Goal: Task Accomplishment & Management: Manage account settings

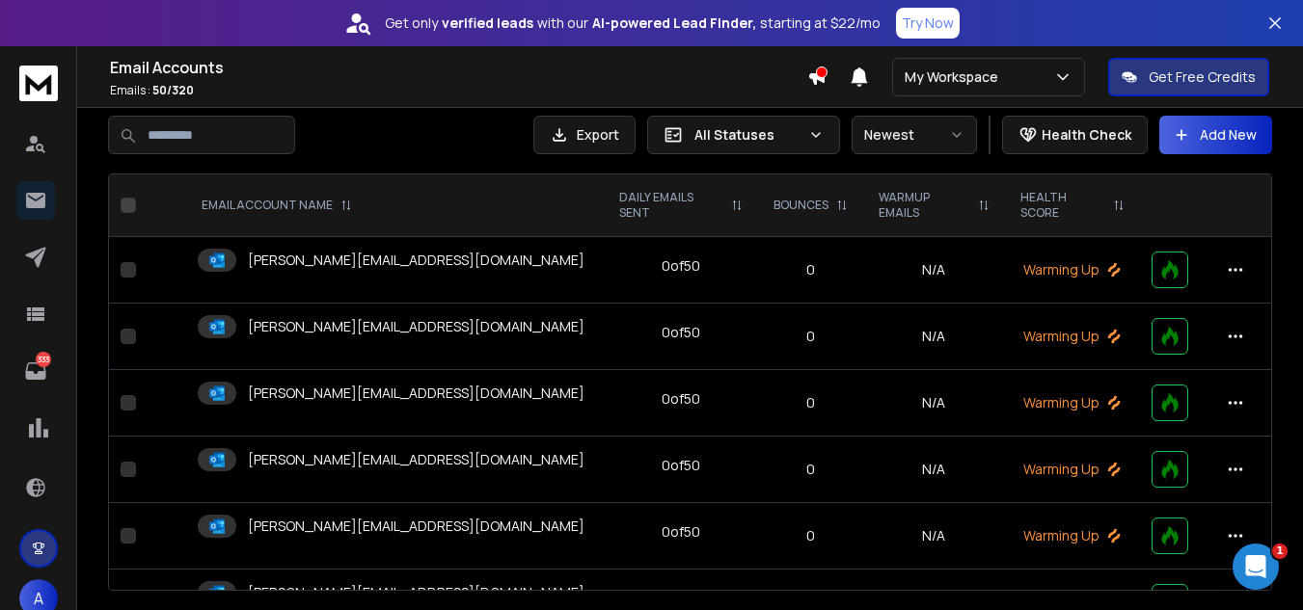
scroll to position [367, 0]
click at [1261, 558] on icon "Open Intercom Messenger" at bounding box center [1253, 565] width 32 height 32
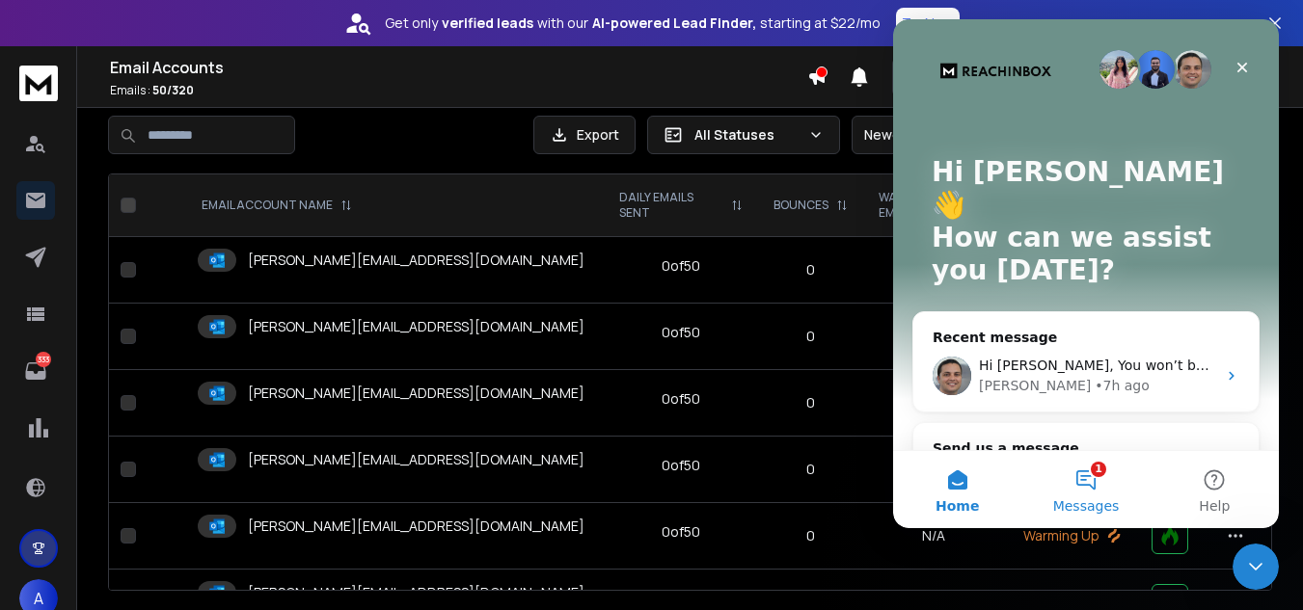
click at [1086, 486] on button "1 Messages" at bounding box center [1085, 489] width 128 height 77
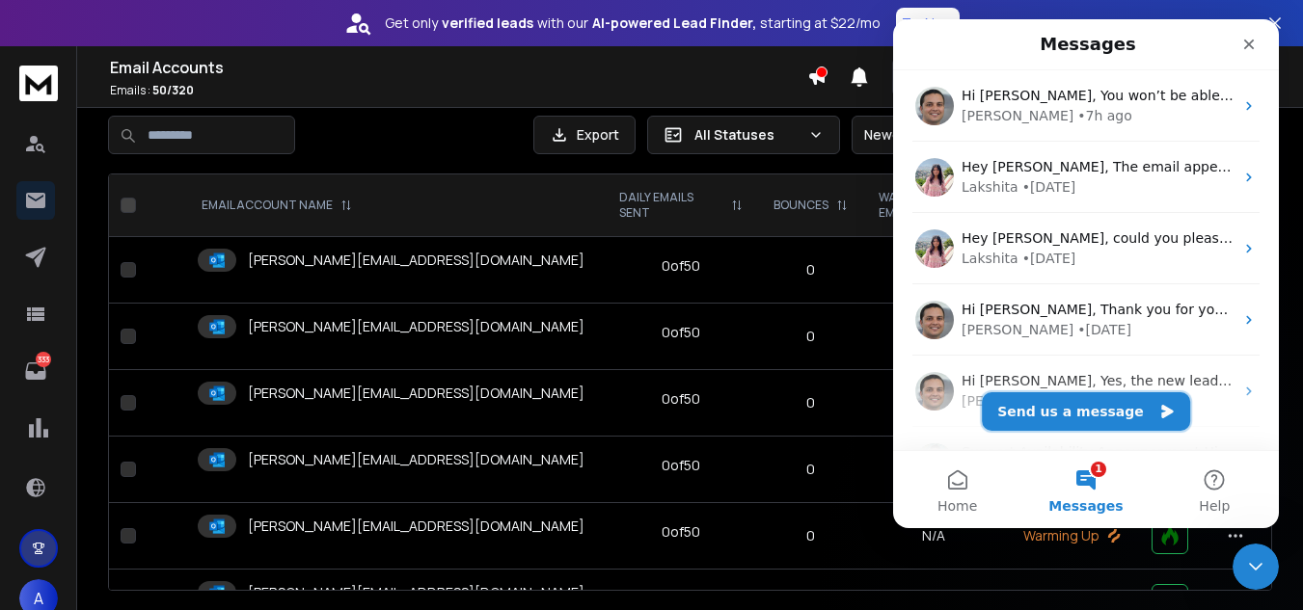
click at [1094, 410] on button "Send us a message" at bounding box center [1086, 411] width 208 height 39
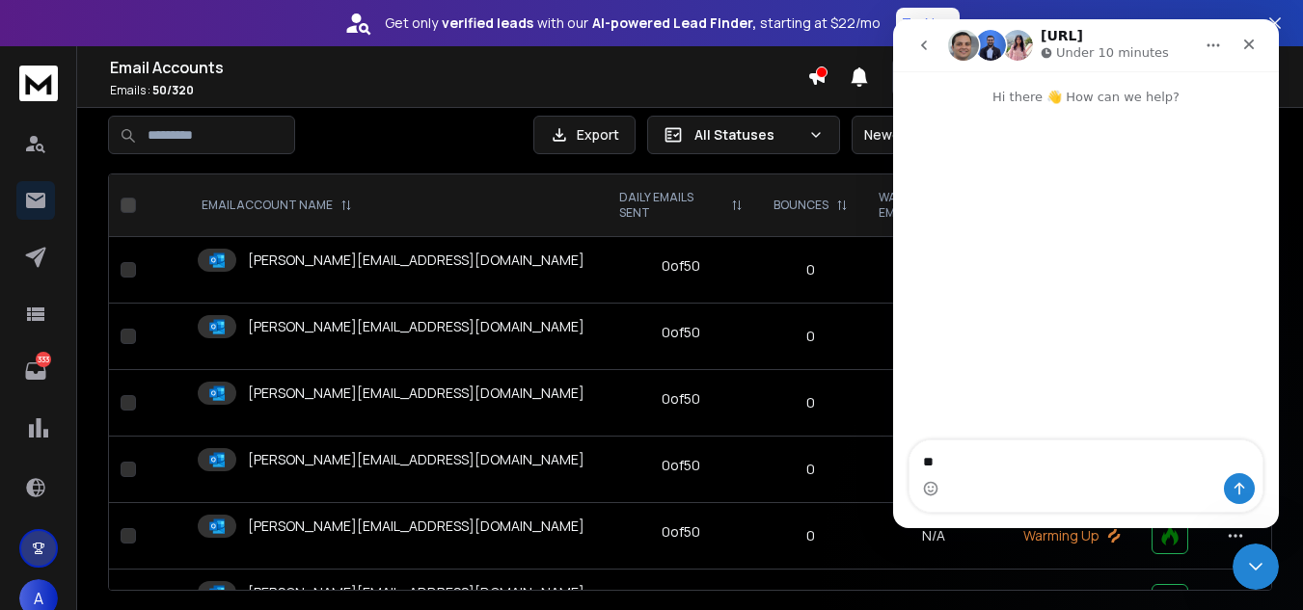
type textarea "*"
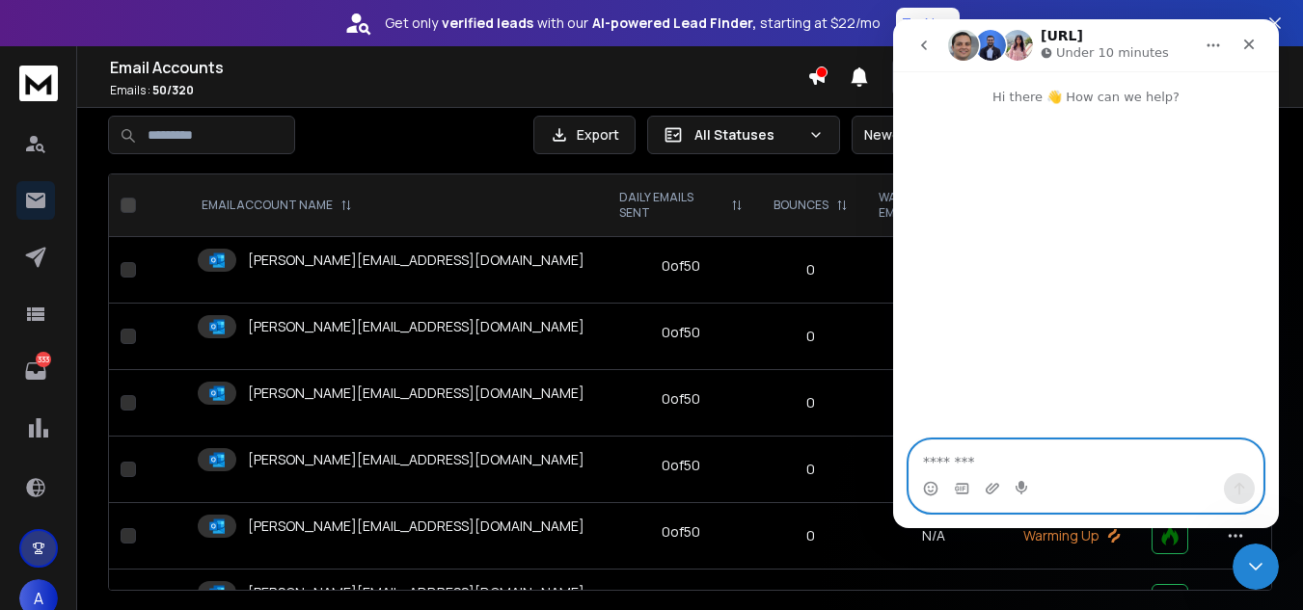
paste textarea "**********"
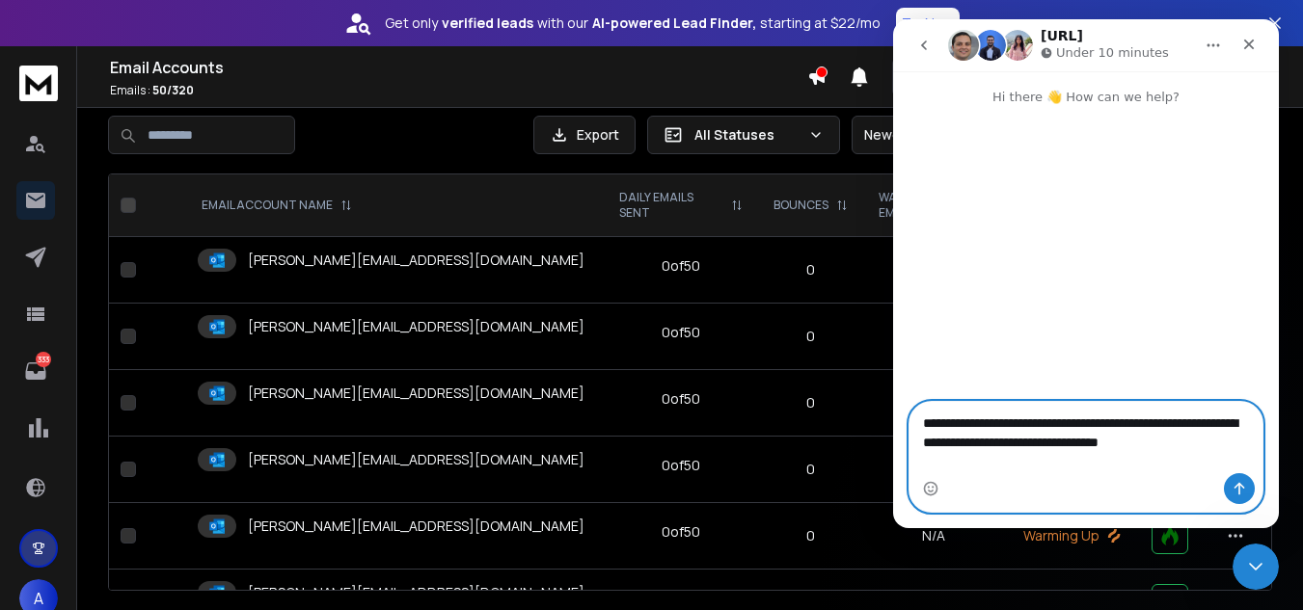
click at [996, 454] on textarea "**********" at bounding box center [1085, 428] width 353 height 52
type textarea "**********"
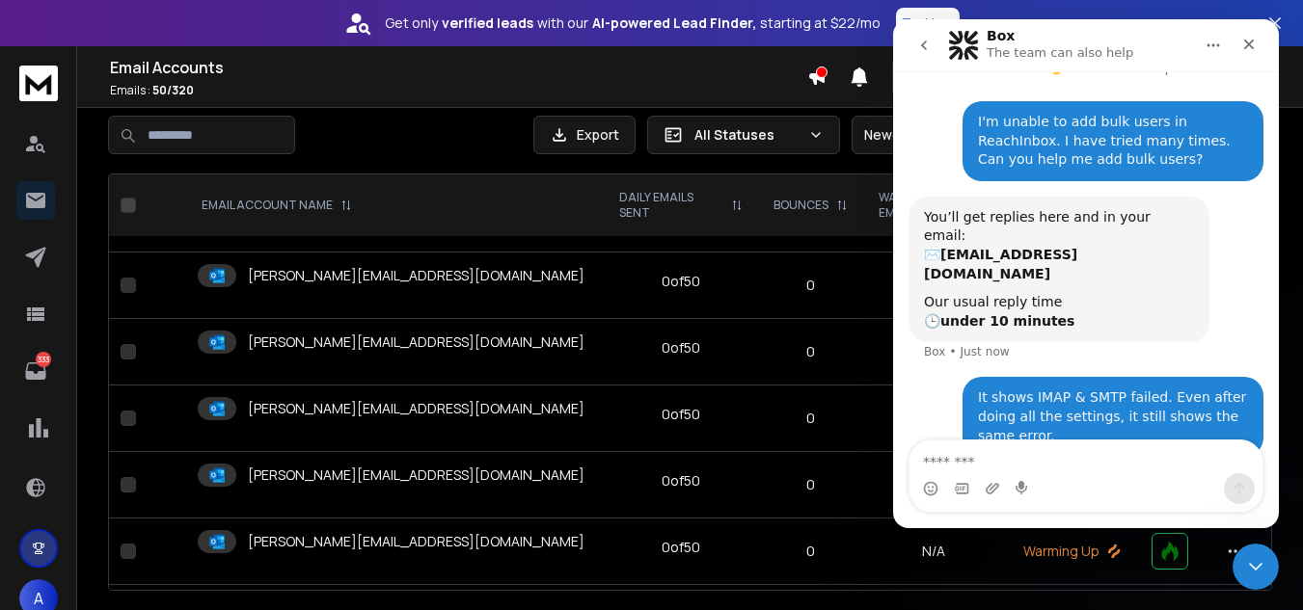
scroll to position [0, 0]
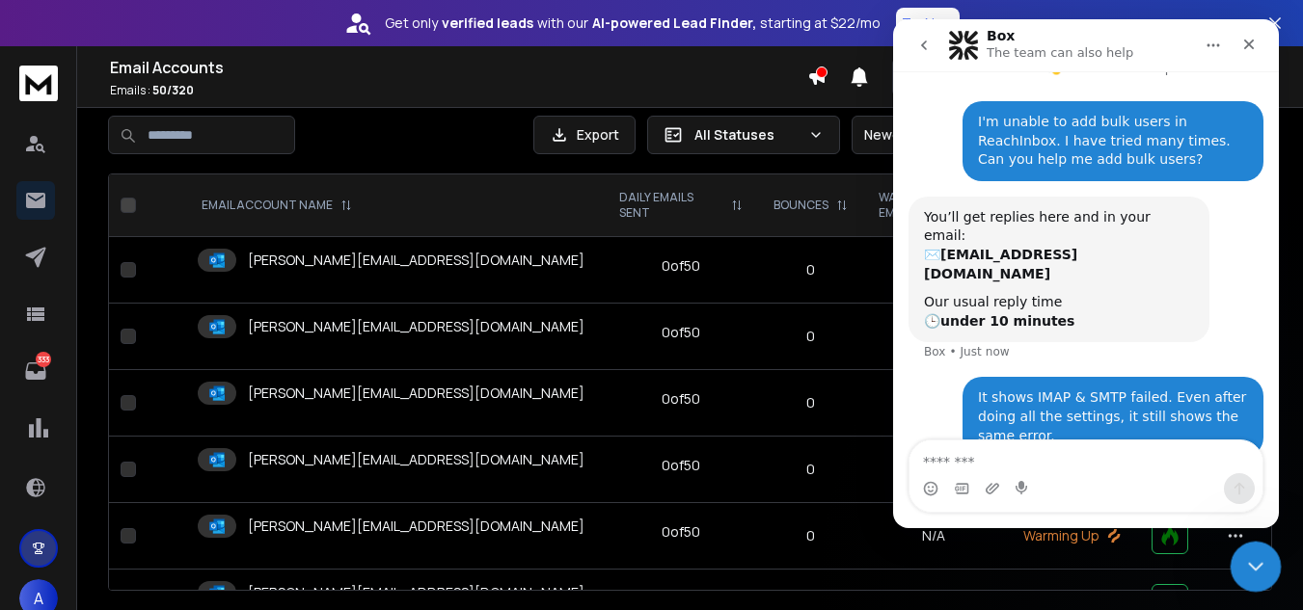
click at [1257, 553] on icon "Close Intercom Messenger" at bounding box center [1252, 563] width 23 height 23
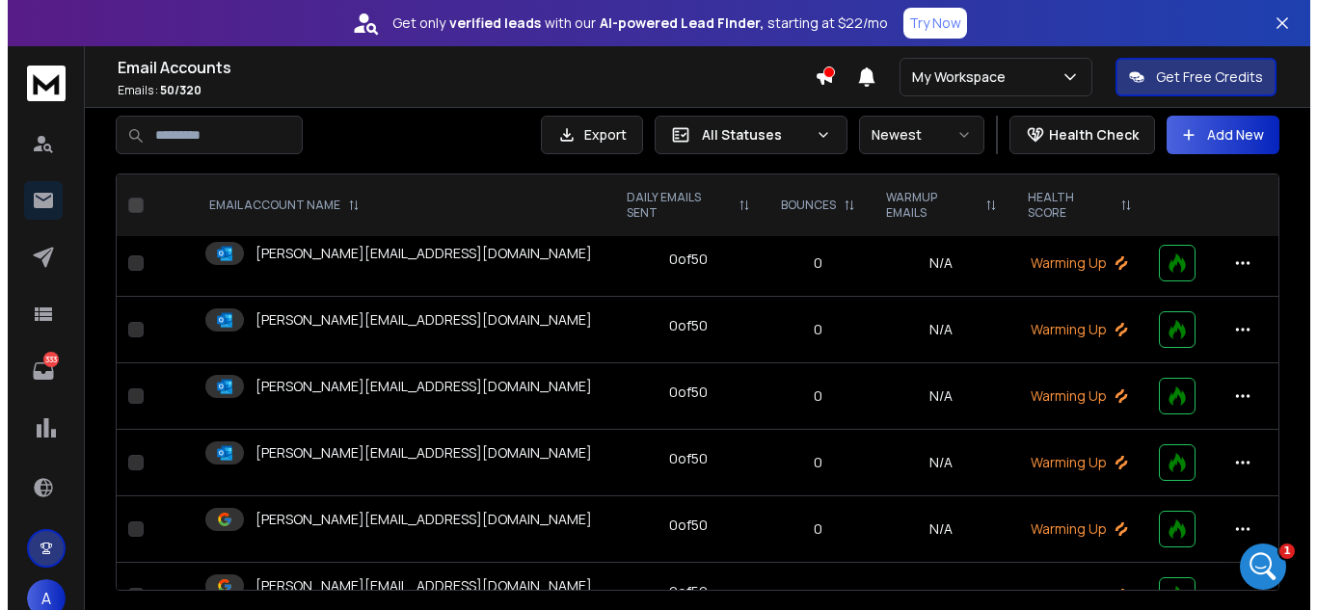
scroll to position [193, 0]
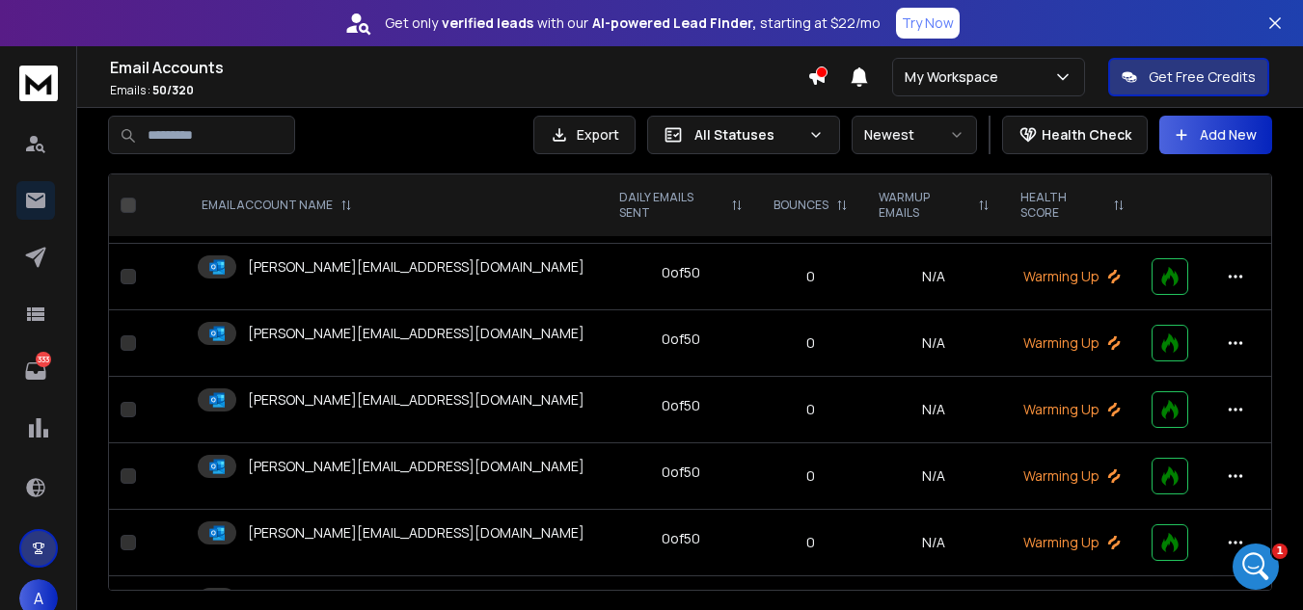
click at [1215, 137] on button "Add New" at bounding box center [1215, 135] width 113 height 39
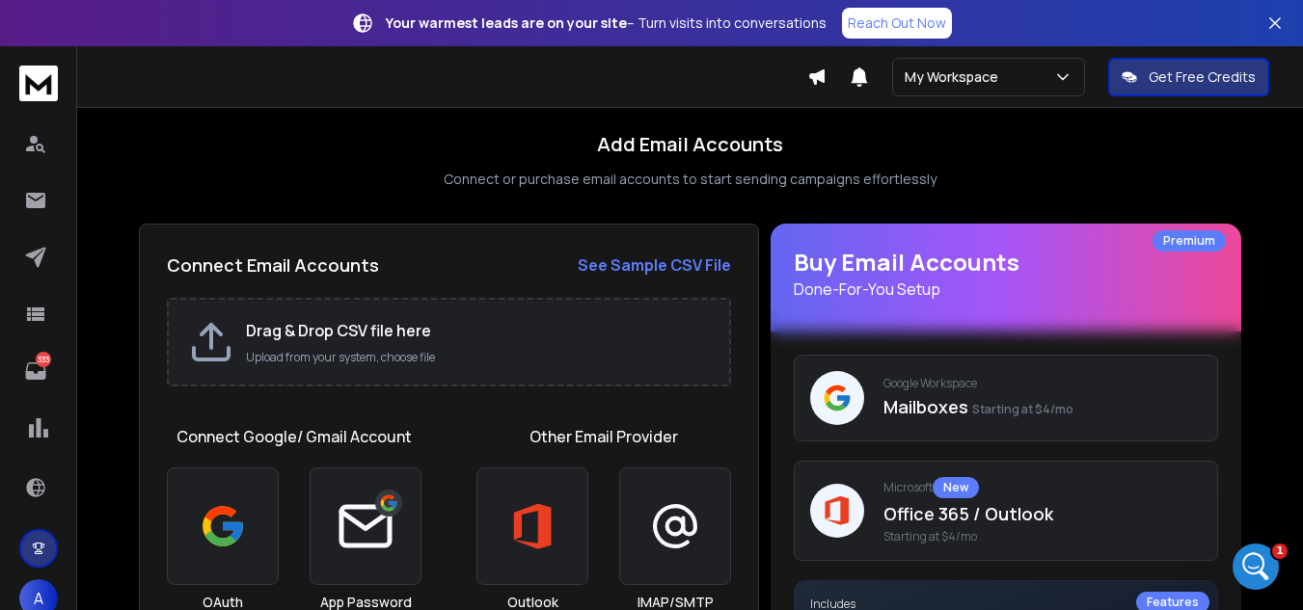
click at [369, 339] on h2 "Drag & Drop CSV file here" at bounding box center [478, 330] width 464 height 23
click at [243, 516] on icon at bounding box center [223, 527] width 48 height 58
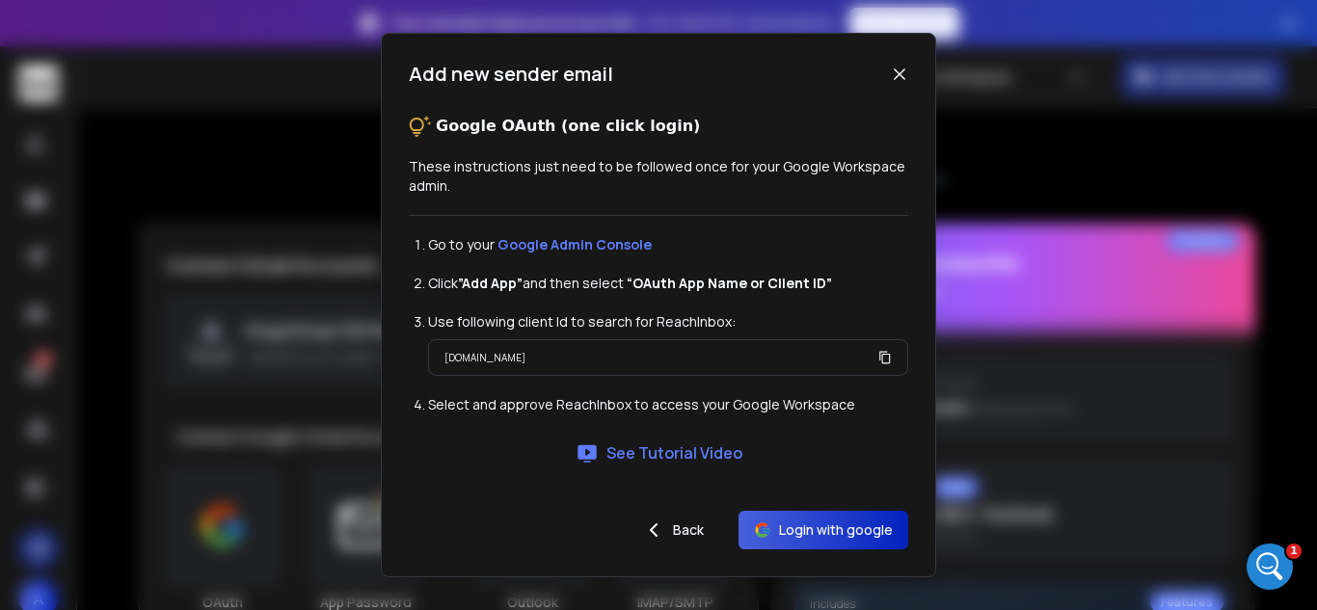
click at [813, 521] on button "Login with google" at bounding box center [824, 530] width 170 height 39
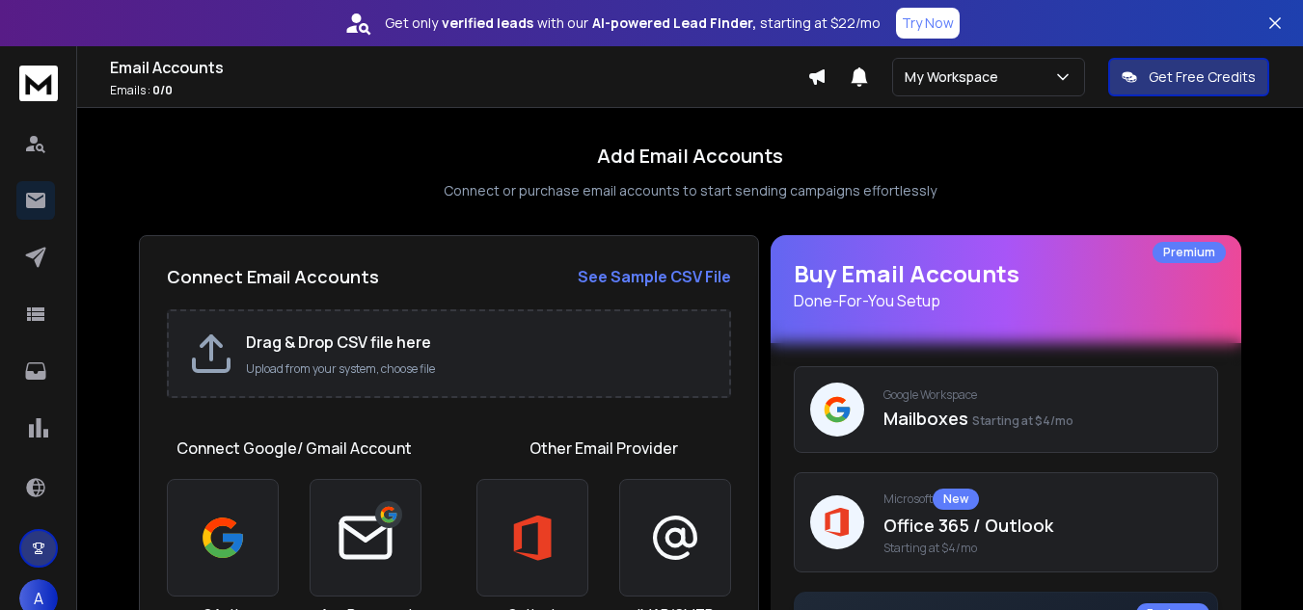
scroll to position [12, 0]
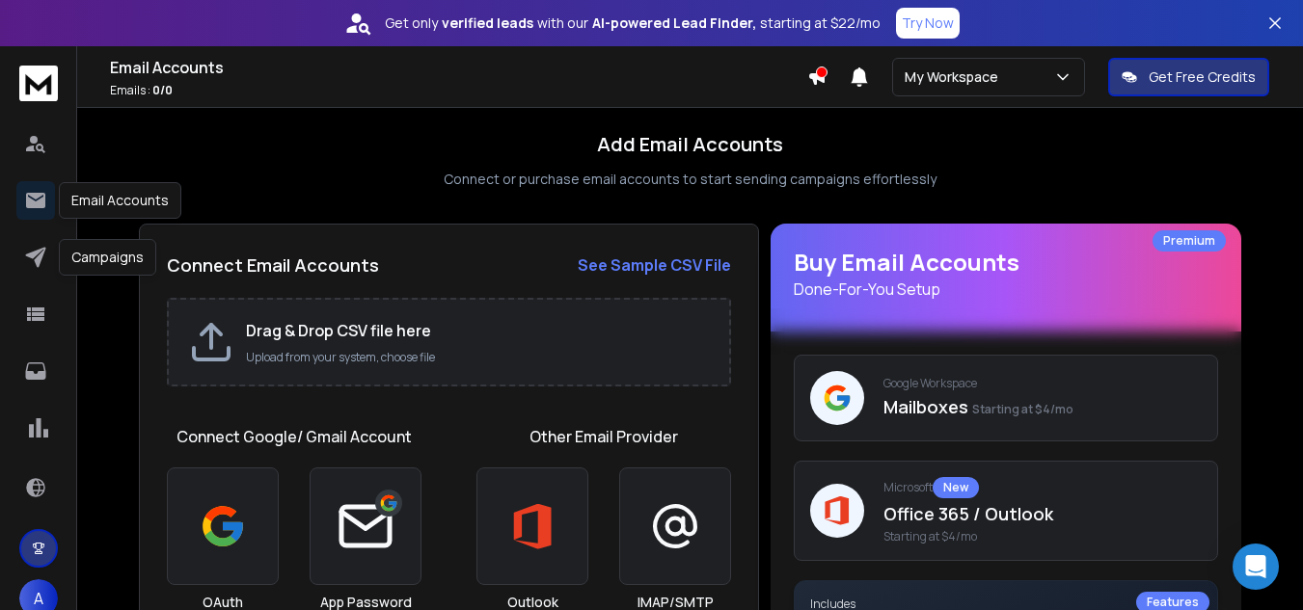
click at [29, 199] on icon at bounding box center [35, 200] width 19 height 15
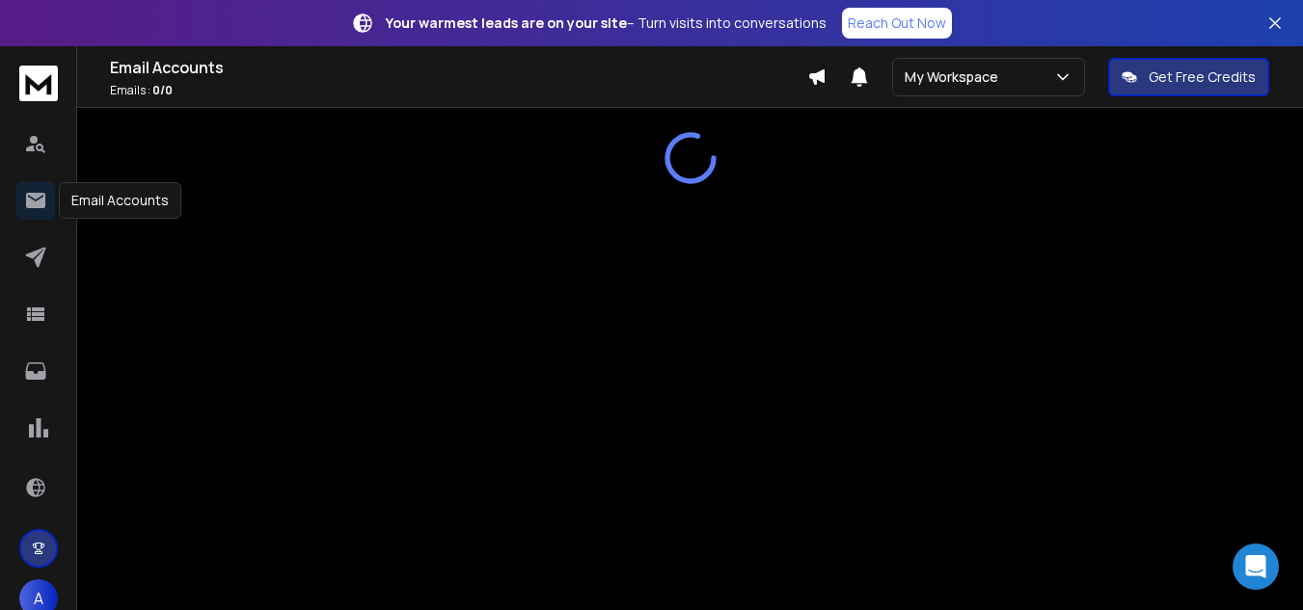
scroll to position [0, 0]
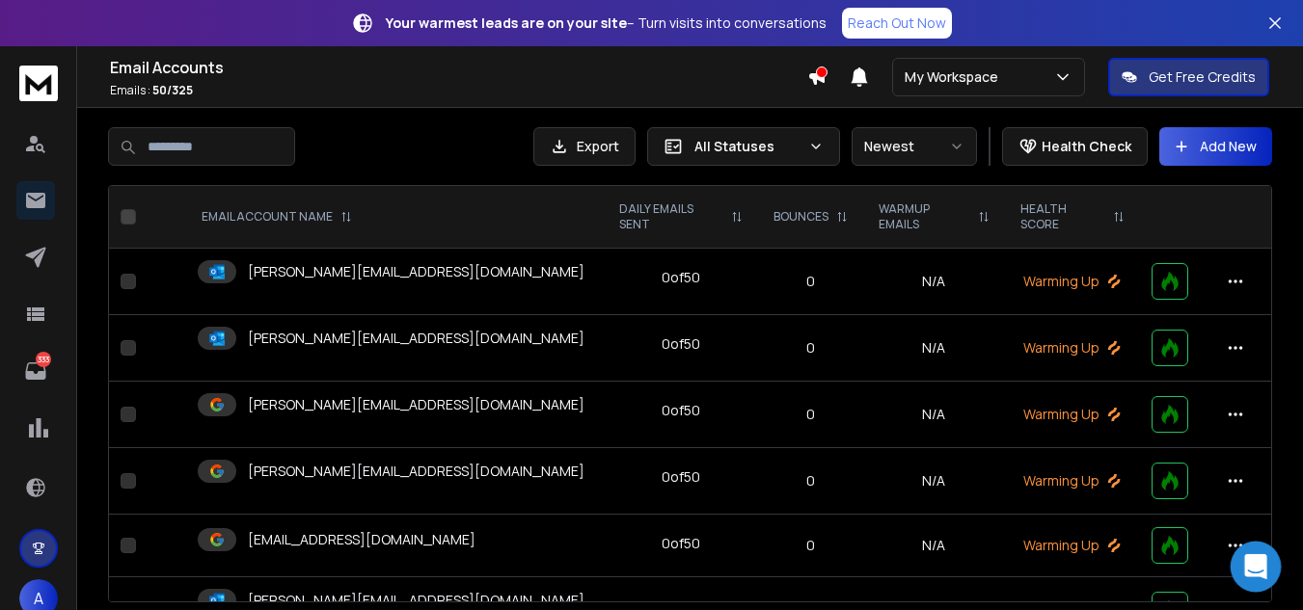
click at [1258, 566] on icon "Open Intercom Messenger" at bounding box center [1255, 566] width 22 height 25
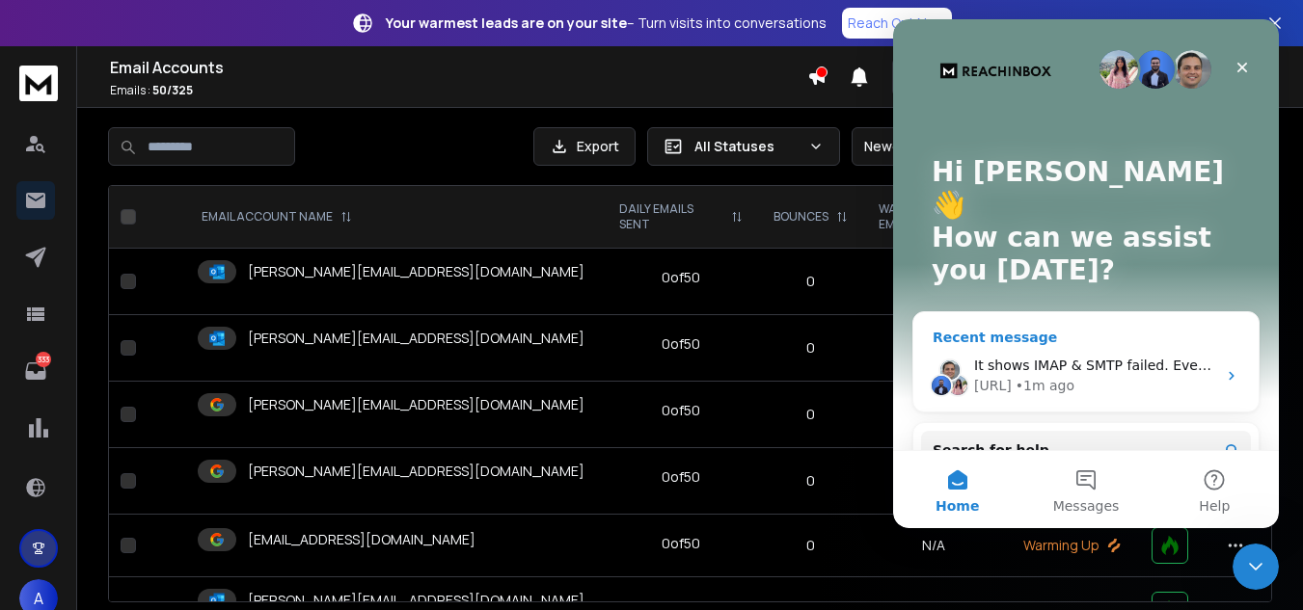
click at [1041, 358] on span "It shows IMAP & SMTP failed. Even after doing all the settings, it still shows …" at bounding box center [1281, 365] width 614 height 15
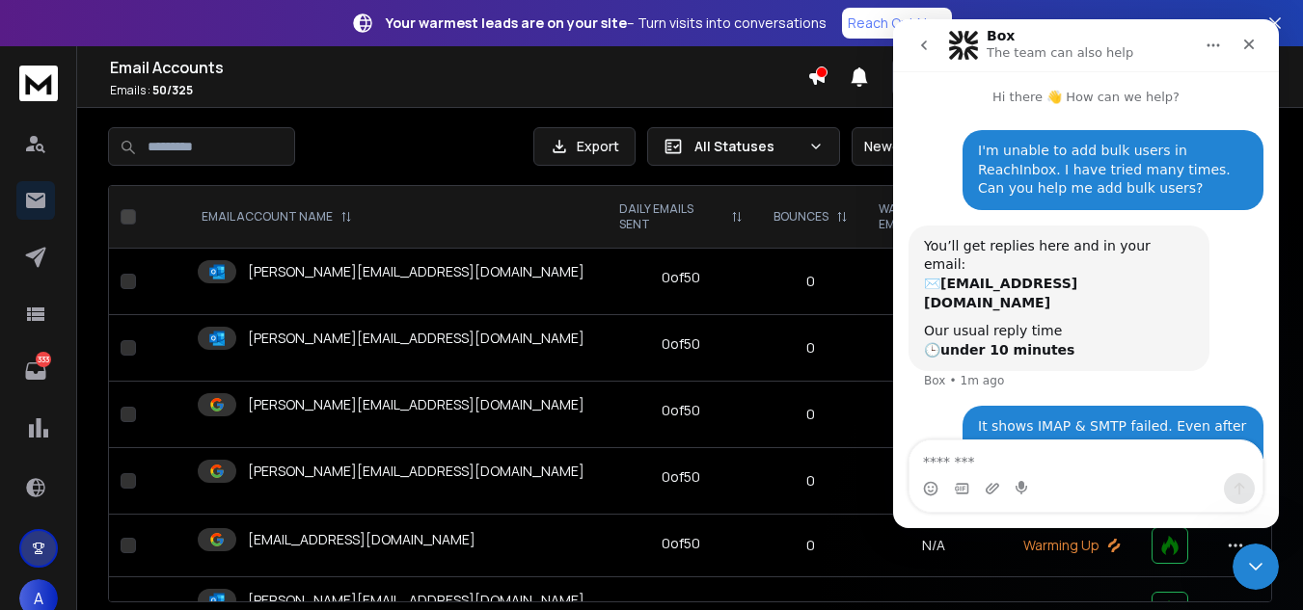
scroll to position [29, 0]
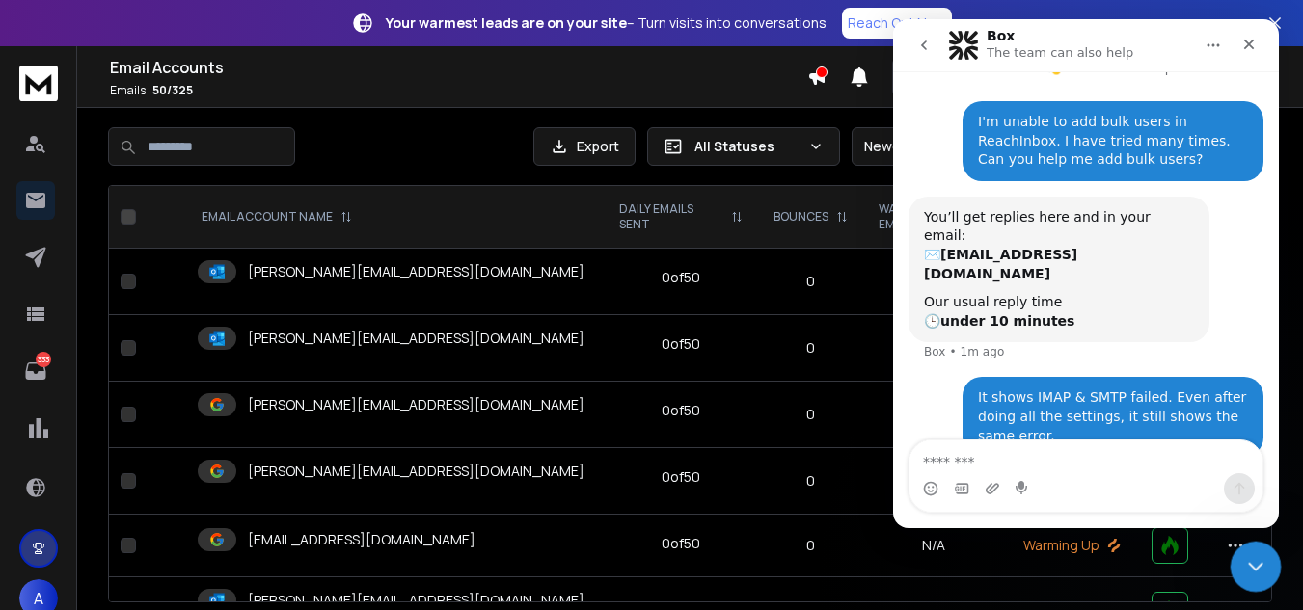
click at [1254, 559] on icon "Close Intercom Messenger" at bounding box center [1252, 563] width 23 height 23
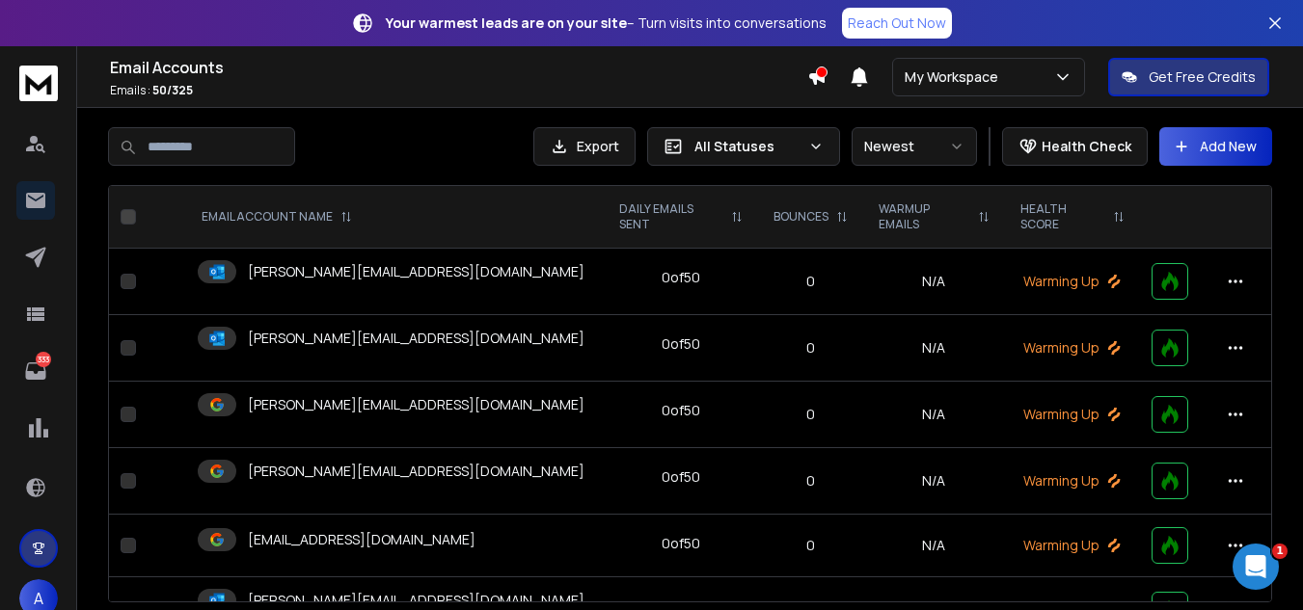
scroll to position [273, 0]
